Goal: Task Accomplishment & Management: Manage account settings

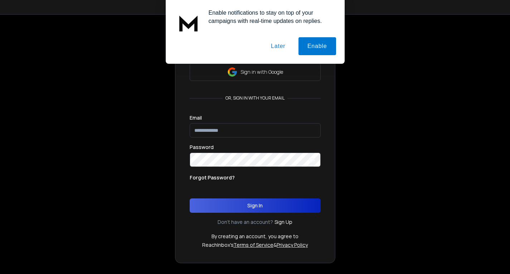
click at [209, 135] on input "email" at bounding box center [255, 130] width 131 height 14
paste input "**********"
drag, startPoint x: 251, startPoint y: 130, endPoint x: 278, endPoint y: 129, distance: 26.8
click at [278, 129] on input "**********" at bounding box center [255, 130] width 131 height 14
drag, startPoint x: 282, startPoint y: 130, endPoint x: 249, endPoint y: 132, distance: 33.0
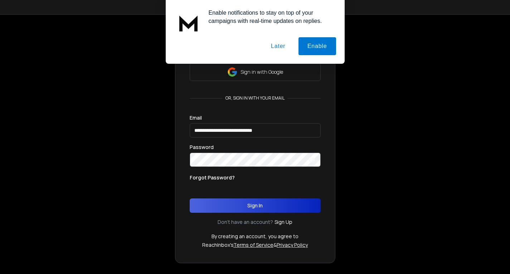
click at [249, 132] on input "**********" at bounding box center [255, 130] width 131 height 14
type input "**********"
click at [240, 151] on div "Password" at bounding box center [255, 156] width 131 height 22
click at [253, 208] on button "Sign In" at bounding box center [255, 205] width 131 height 14
click at [278, 44] on button "Later" at bounding box center [278, 46] width 32 height 18
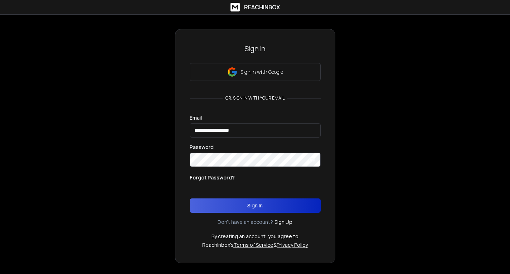
click at [220, 200] on button "Sign In" at bounding box center [255, 205] width 131 height 14
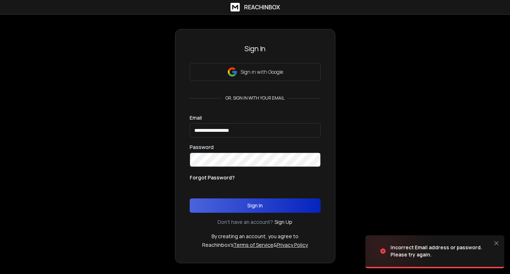
click at [495, 243] on div "Incorrect Email address or password. Please try again." at bounding box center [437, 250] width 133 height 31
click at [195, 130] on input "**********" at bounding box center [255, 130] width 131 height 14
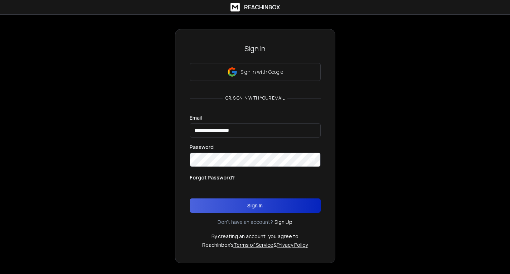
click at [308, 160] on icon at bounding box center [311, 160] width 6 height 6
click at [211, 206] on button "Sign In" at bounding box center [255, 205] width 131 height 14
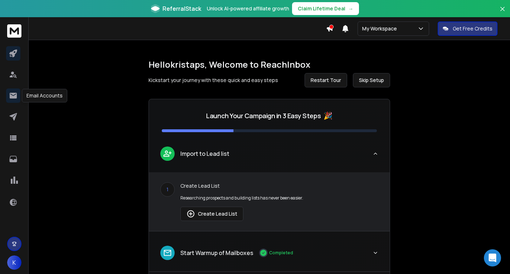
click at [13, 93] on icon at bounding box center [13, 96] width 7 height 6
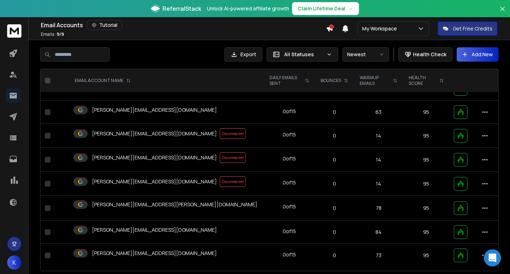
scroll to position [39, 0]
click at [48, 181] on button "button" at bounding box center [48, 183] width 6 height 6
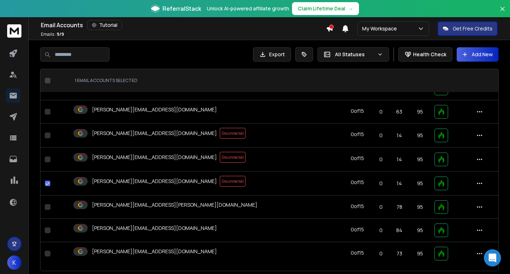
click at [45, 160] on button "button" at bounding box center [48, 159] width 6 height 6
click at [45, 135] on button "button" at bounding box center [48, 135] width 6 height 6
click at [87, 52] on input at bounding box center [74, 54] width 69 height 14
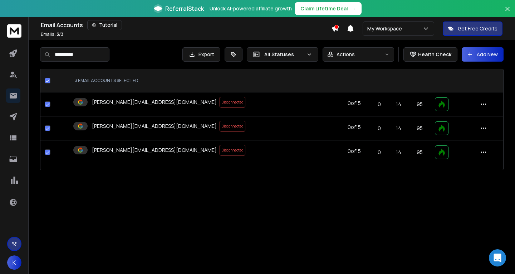
type input "**********"
click at [480, 104] on icon at bounding box center [483, 104] width 6 height 6
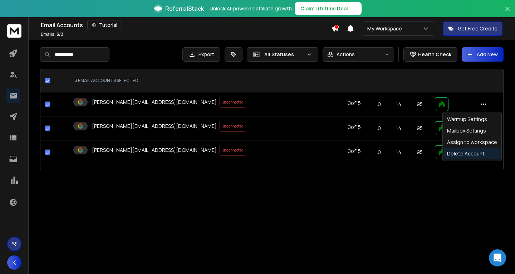
click at [470, 156] on div "Delete Account" at bounding box center [472, 153] width 56 height 11
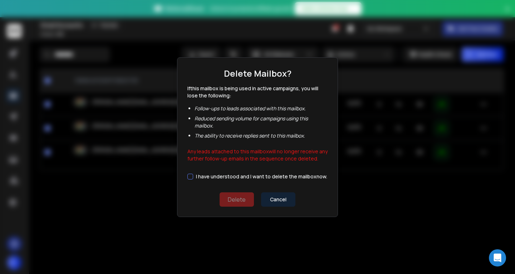
click at [190, 177] on button "I have understood and I want to delete the mailbox now." at bounding box center [190, 177] width 6 height 6
click at [191, 176] on button "I have understood and I want to delete the mailbox now." at bounding box center [190, 177] width 6 height 6
click at [230, 198] on button "Delete" at bounding box center [237, 199] width 34 height 14
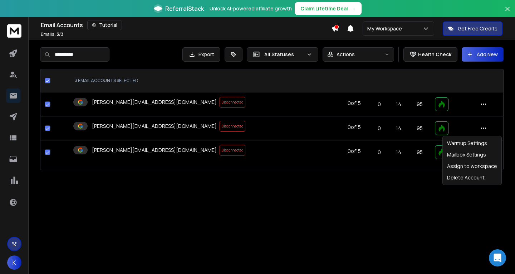
click at [480, 127] on icon at bounding box center [483, 128] width 6 height 6
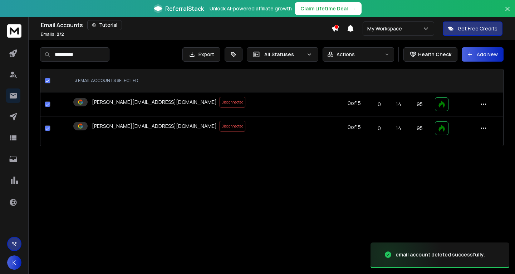
click at [481, 104] on icon at bounding box center [483, 103] width 5 height 1
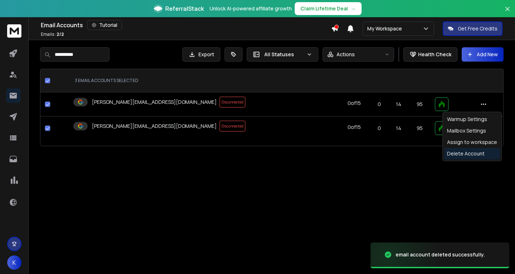
click at [463, 152] on div "Delete Account" at bounding box center [472, 153] width 56 height 11
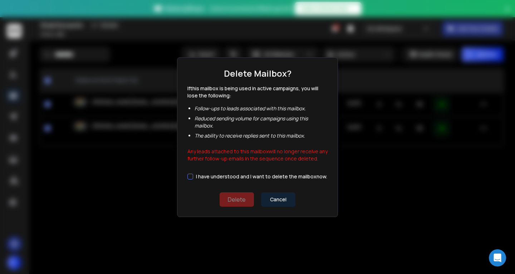
click at [204, 176] on label "I have understood and I want to delete the mailbox now." at bounding box center [261, 176] width 131 height 5
click at [193, 176] on button "I have understood and I want to delete the mailbox now." at bounding box center [190, 177] width 6 height 6
click at [231, 194] on button "Delete" at bounding box center [237, 199] width 34 height 14
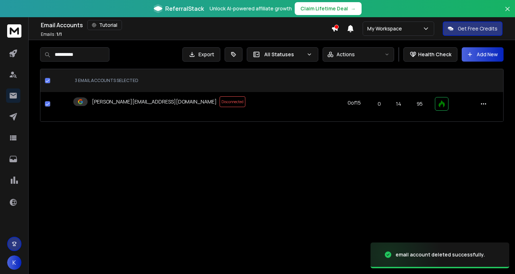
click at [480, 103] on icon at bounding box center [483, 104] width 6 height 6
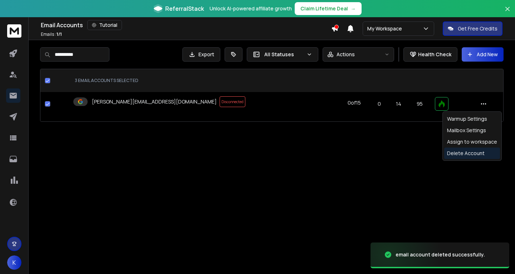
click at [466, 148] on div "Delete Account" at bounding box center [472, 152] width 56 height 11
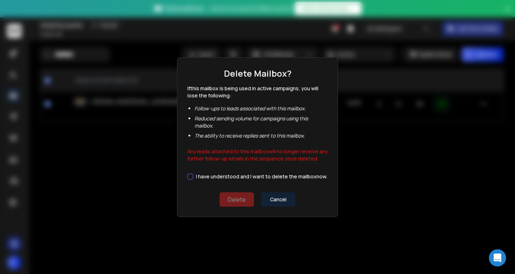
click at [217, 176] on label "I have understood and I want to delete the mailbox now." at bounding box center [261, 176] width 131 height 5
click at [193, 176] on button "I have understood and I want to delete the mailbox now." at bounding box center [190, 177] width 6 height 6
click at [235, 197] on button "Delete" at bounding box center [237, 199] width 34 height 14
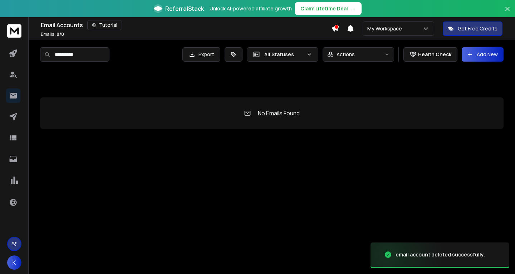
drag, startPoint x: 93, startPoint y: 54, endPoint x: 38, endPoint y: 55, distance: 54.4
click at [38, 55] on div "**********" at bounding box center [272, 88] width 487 height 96
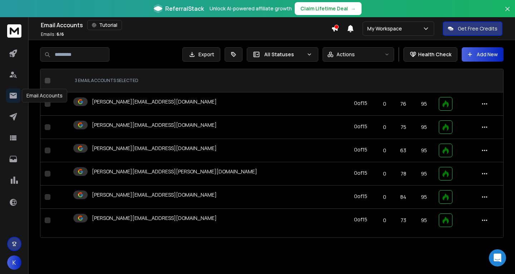
click at [12, 95] on icon at bounding box center [13, 95] width 9 height 9
click at [485, 56] on button "Add New" at bounding box center [483, 54] width 42 height 14
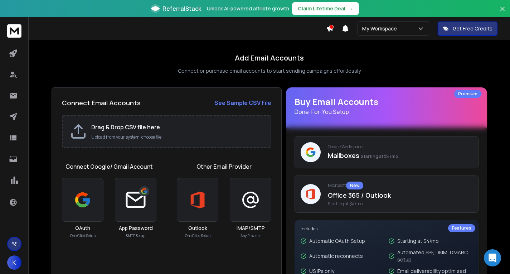
scroll to position [30, 0]
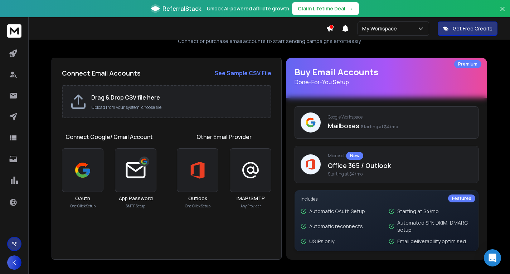
click at [341, 123] on p "Mailboxes Starting at $4/mo" at bounding box center [400, 126] width 145 height 10
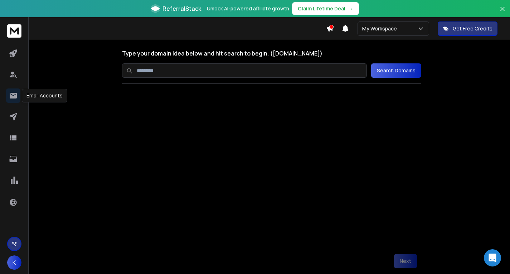
click at [15, 96] on icon at bounding box center [13, 96] width 7 height 6
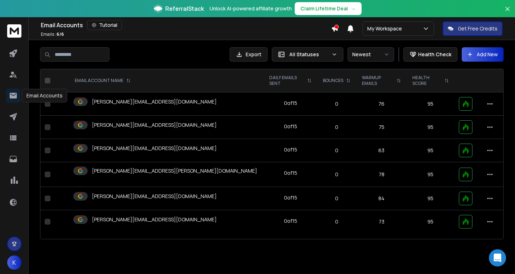
click at [15, 96] on icon at bounding box center [13, 96] width 7 height 6
click at [14, 92] on icon at bounding box center [13, 95] width 9 height 9
click at [493, 52] on button "Add New" at bounding box center [483, 54] width 42 height 14
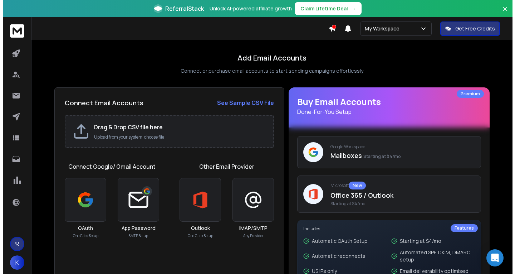
scroll to position [30, 0]
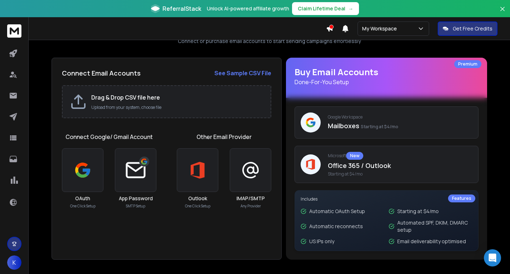
click at [87, 177] on icon at bounding box center [83, 169] width 18 height 21
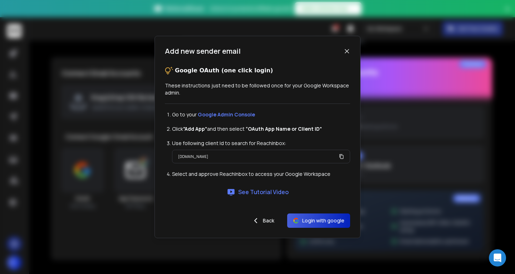
click at [316, 220] on button "Login with google" at bounding box center [318, 220] width 63 height 14
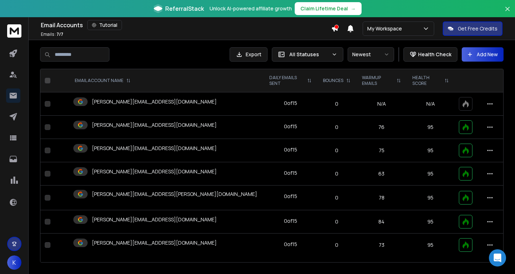
click at [488, 53] on button "Add New" at bounding box center [483, 54] width 42 height 14
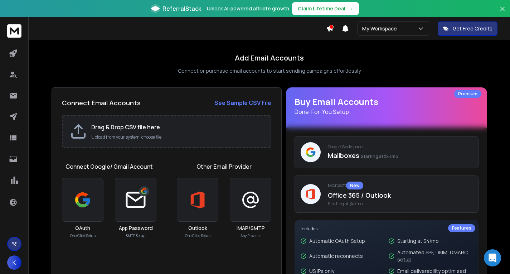
click at [75, 209] on icon at bounding box center [83, 199] width 18 height 21
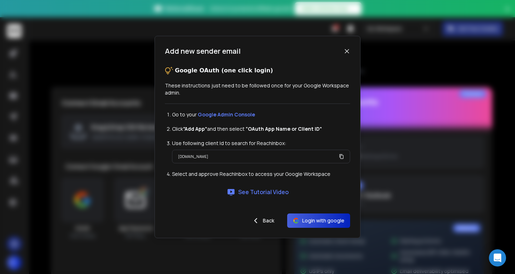
click at [293, 219] on button "Login with google" at bounding box center [318, 220] width 63 height 14
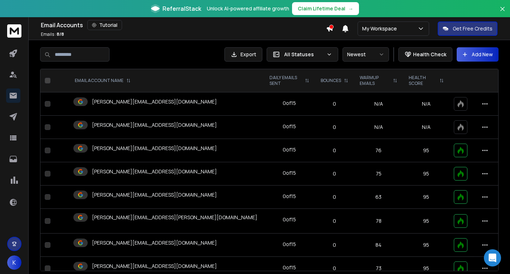
click at [468, 55] on button "Add New" at bounding box center [477, 54] width 42 height 14
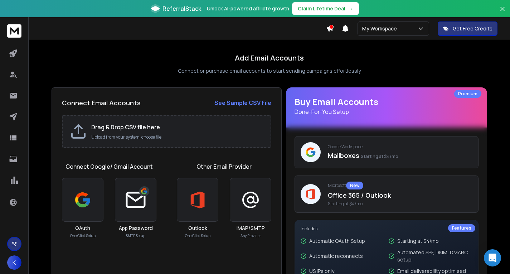
click at [86, 206] on icon at bounding box center [83, 199] width 18 height 21
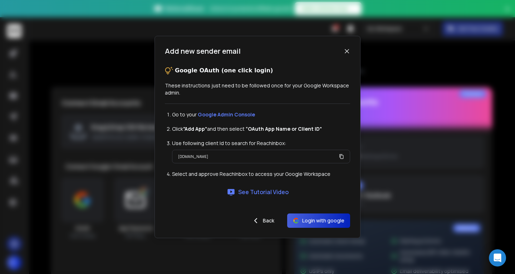
click at [322, 217] on button "Login with google" at bounding box center [318, 220] width 63 height 14
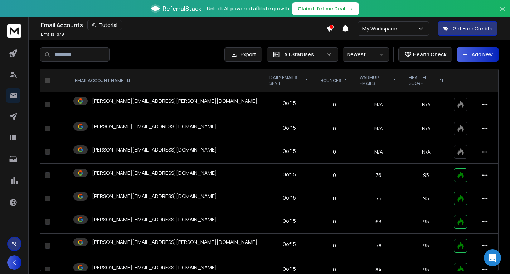
click at [65, 51] on input at bounding box center [74, 54] width 69 height 14
paste input "**********"
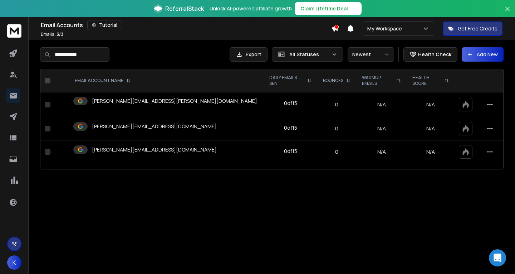
type input "**********"
click at [44, 80] on th at bounding box center [54, 80] width 29 height 23
click at [47, 82] on button "Select this Page" at bounding box center [48, 81] width 6 height 6
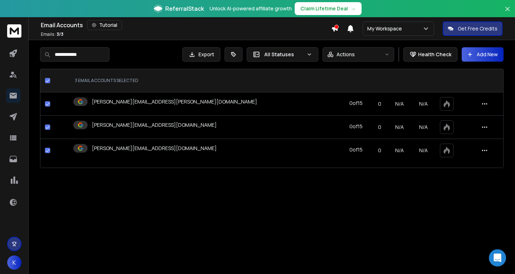
click at [444, 102] on icon at bounding box center [447, 103] width 6 height 7
click at [443, 106] on icon at bounding box center [446, 103] width 7 height 7
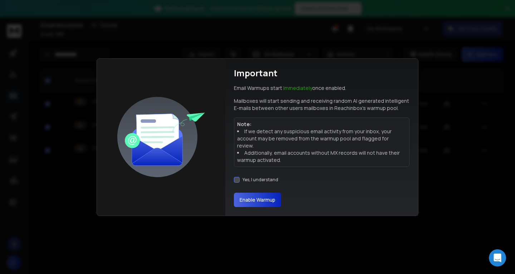
click at [237, 177] on button "Yes, I understand" at bounding box center [237, 180] width 6 height 6
click at [259, 193] on button "Enable Warmup" at bounding box center [257, 199] width 47 height 14
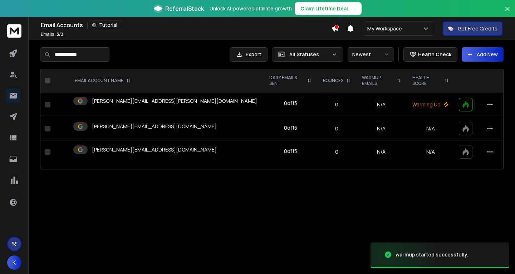
click at [463, 127] on icon at bounding box center [466, 128] width 6 height 7
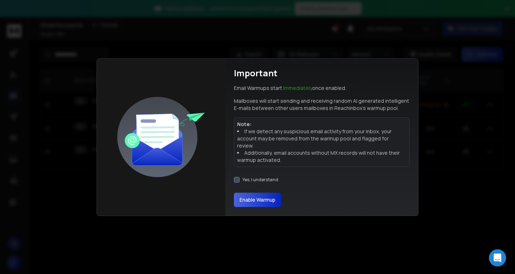
click at [237, 177] on button "Yes, I understand" at bounding box center [237, 180] width 6 height 6
click at [245, 197] on button "Enable Warmup" at bounding box center [257, 199] width 47 height 14
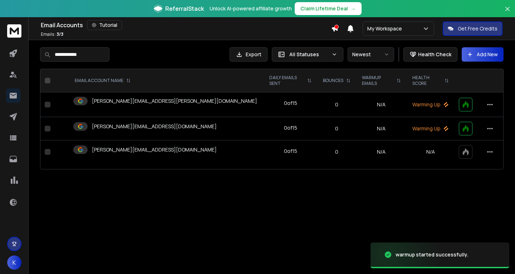
click at [459, 147] on div at bounding box center [466, 152] width 14 height 14
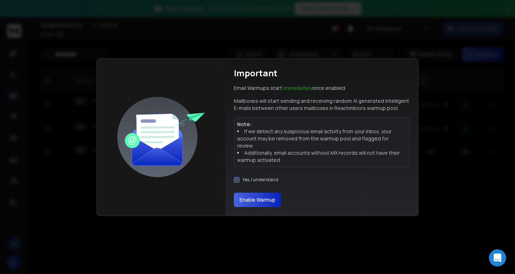
click at [235, 177] on button "Yes, I understand" at bounding box center [237, 180] width 6 height 6
click at [249, 195] on button "Enable Warmup" at bounding box center [257, 199] width 47 height 14
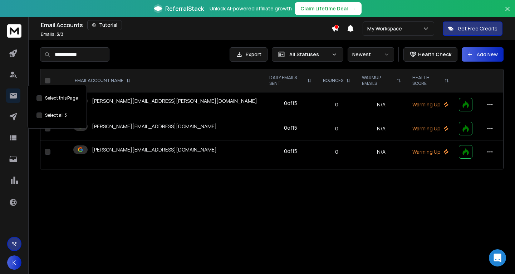
click at [46, 82] on button "Select this Page" at bounding box center [48, 81] width 6 height 6
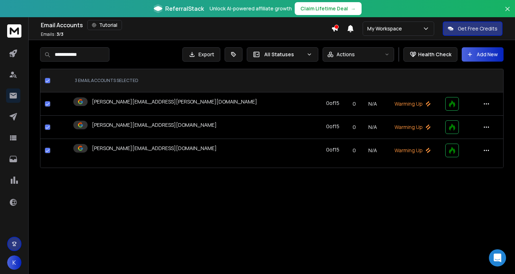
click at [312, 52] on icon at bounding box center [310, 55] width 6 height 6
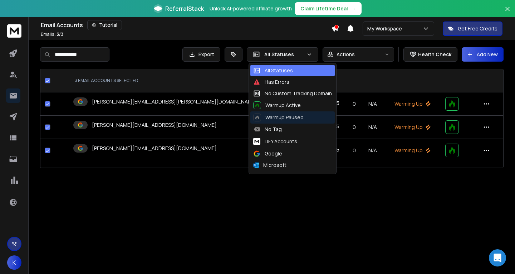
click at [360, 222] on div "**********" at bounding box center [257, 137] width 515 height 274
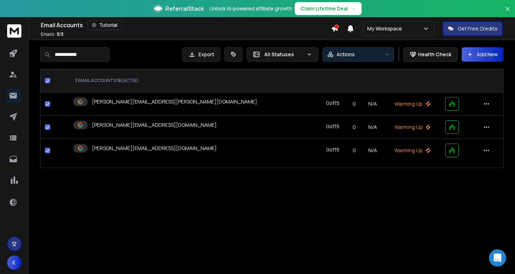
click at [362, 55] on div "Actions" at bounding box center [354, 54] width 54 height 7
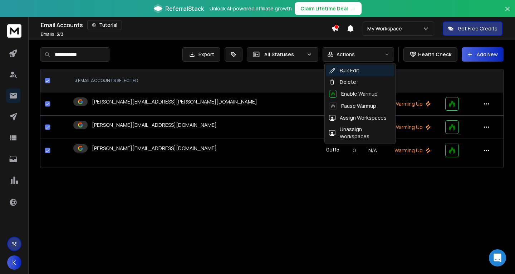
click at [359, 70] on div "Bulk Edit" at bounding box center [344, 70] width 30 height 7
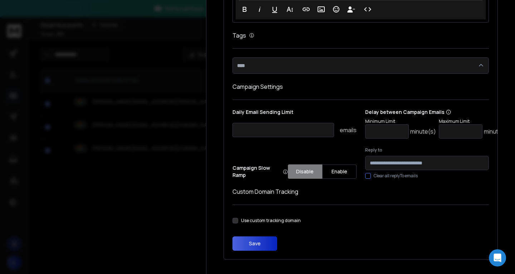
scroll to position [154, 0]
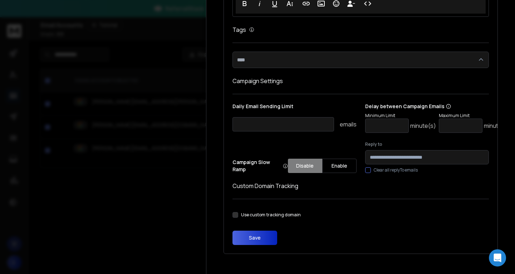
click at [238, 212] on button "Reply to" at bounding box center [236, 215] width 6 height 6
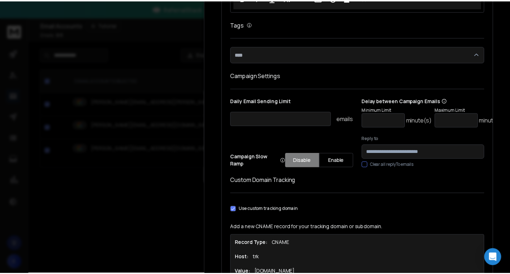
scroll to position [262, 0]
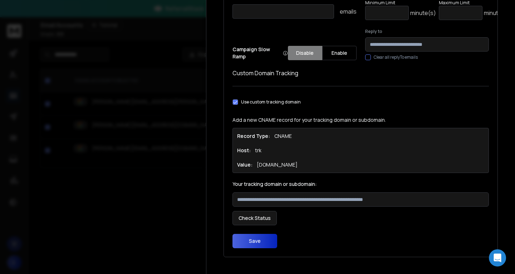
click at [255, 198] on input at bounding box center [361, 199] width 257 height 14
paste input "**********"
type input "**********"
drag, startPoint x: 263, startPoint y: 198, endPoint x: 208, endPoint y: 196, distance: 55.2
click at [208, 196] on div "**********" at bounding box center [360, 137] width 309 height 274
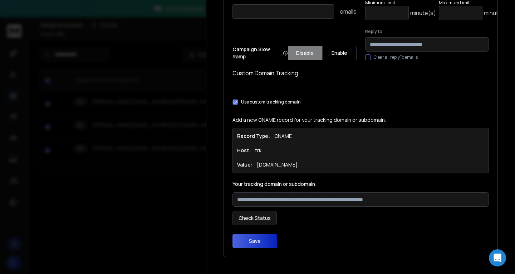
click at [195, 92] on div at bounding box center [257, 137] width 515 height 274
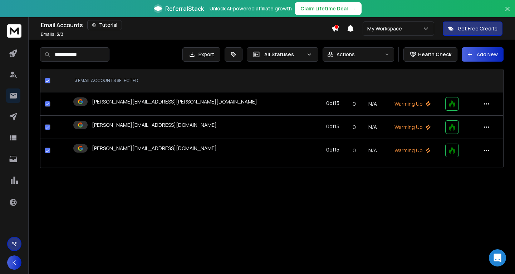
drag, startPoint x: 78, startPoint y: 54, endPoint x: 44, endPoint y: 56, distance: 34.0
click at [44, 56] on input "**********" at bounding box center [74, 54] width 69 height 14
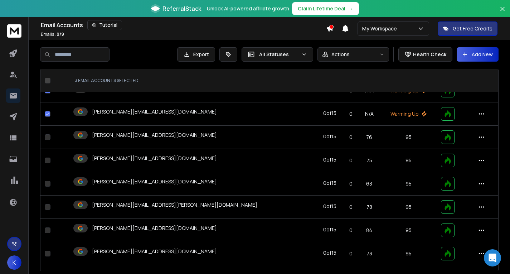
scroll to position [0, 0]
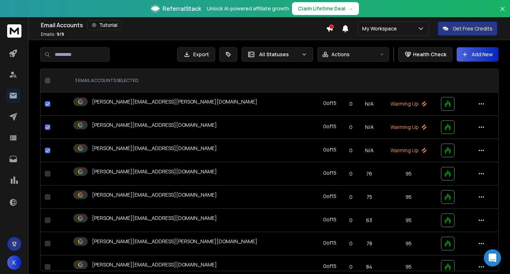
click at [46, 103] on button "button" at bounding box center [48, 104] width 6 height 6
click at [48, 125] on button "button" at bounding box center [48, 127] width 6 height 6
click at [48, 150] on button "button" at bounding box center [48, 150] width 6 height 6
